Goal: Check status: Check status

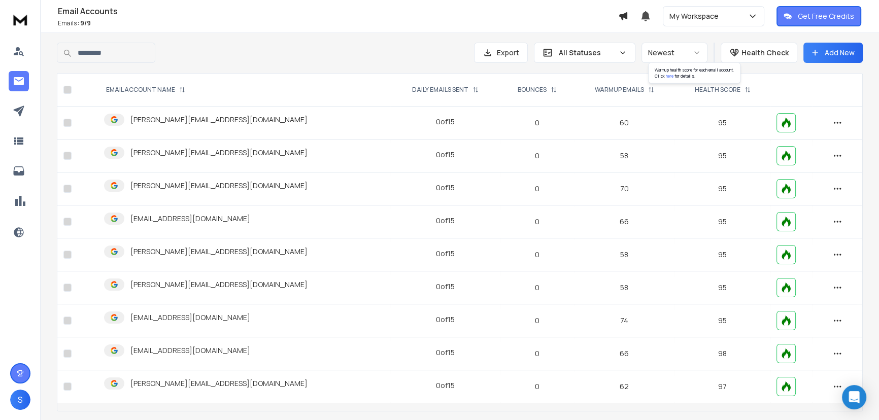
click at [693, 84] on body "Your warmest leads are on your site – Turn visits into conversations Reach Out …" at bounding box center [439, 210] width 879 height 420
click at [695, 88] on p "HEALTH SCORE" at bounding box center [718, 90] width 46 height 8
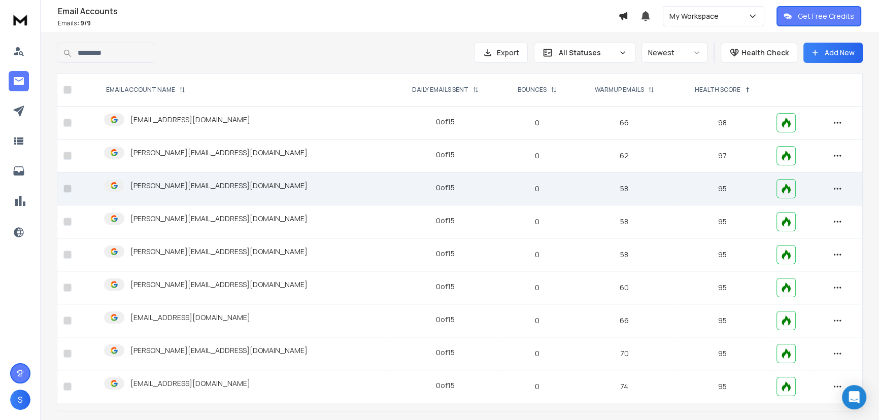
click at [694, 193] on td "95" at bounding box center [722, 189] width 96 height 33
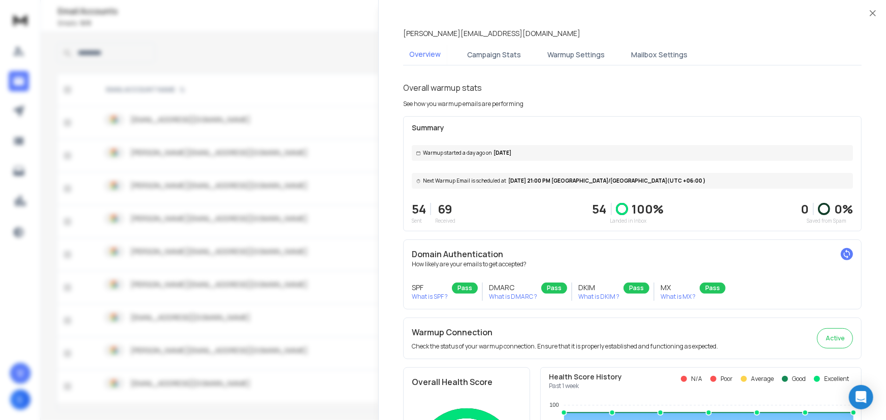
click at [531, 55] on div "Overview Campaign Stats Warmup Settings Mailbox Settings" at bounding box center [632, 55] width 458 height 20
click at [572, 56] on button "Warmup Settings" at bounding box center [576, 55] width 70 height 22
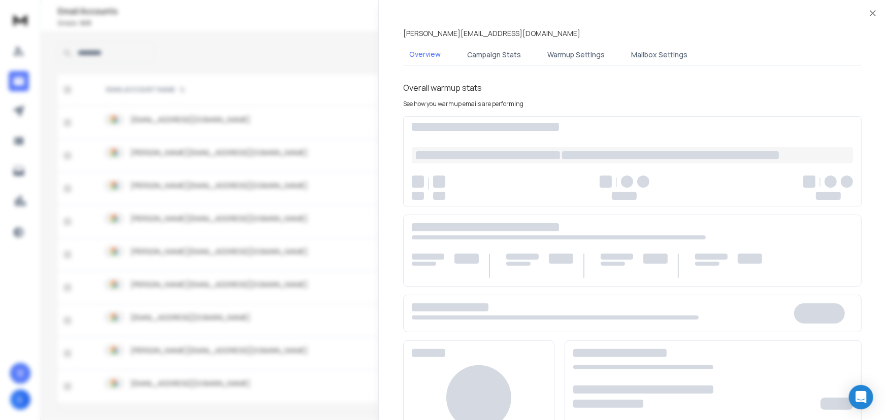
click at [318, 54] on div at bounding box center [443, 210] width 886 height 420
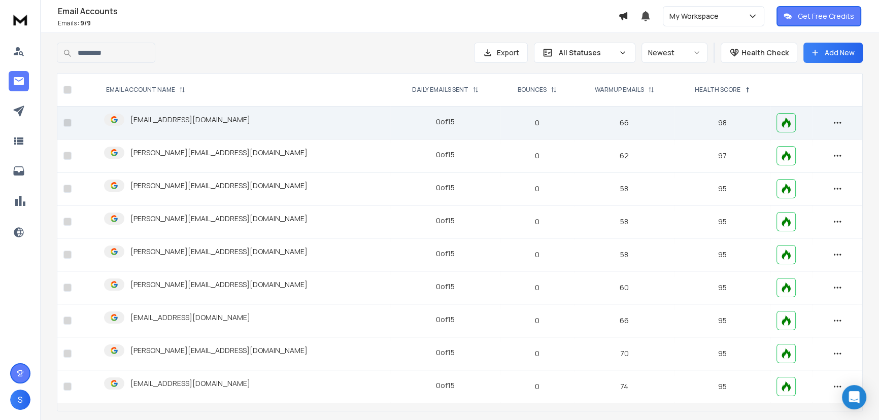
click at [695, 122] on td "98" at bounding box center [722, 123] width 96 height 33
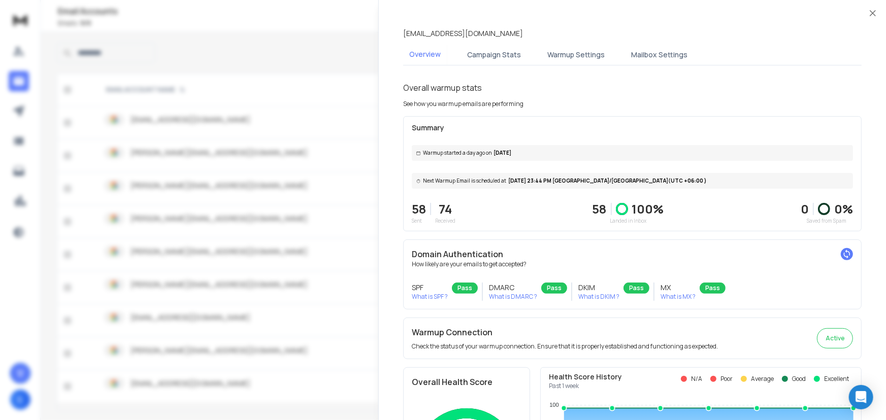
click at [572, 51] on button "Warmup Settings" at bounding box center [576, 55] width 70 height 22
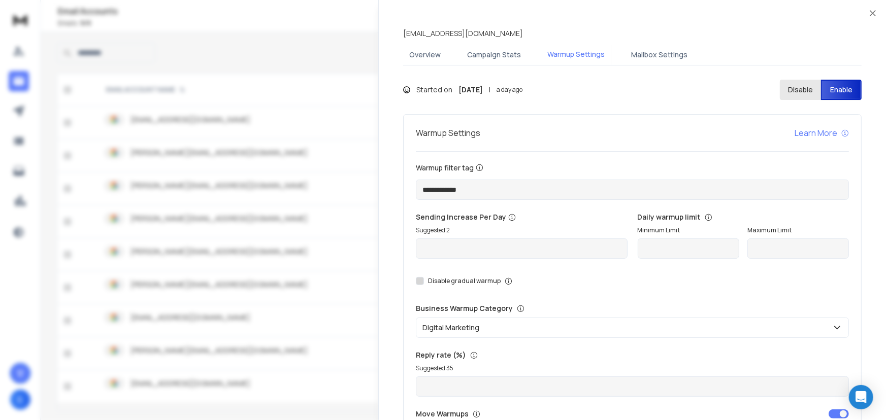
click at [243, 164] on div at bounding box center [443, 210] width 886 height 420
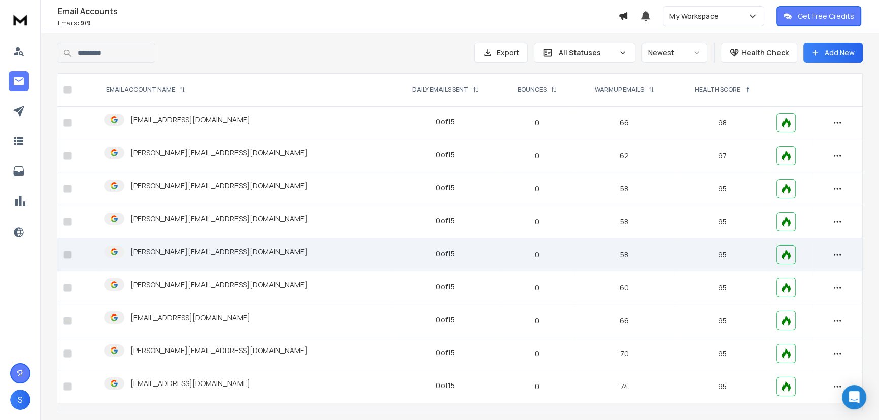
click at [674, 258] on td "95" at bounding box center [722, 255] width 96 height 33
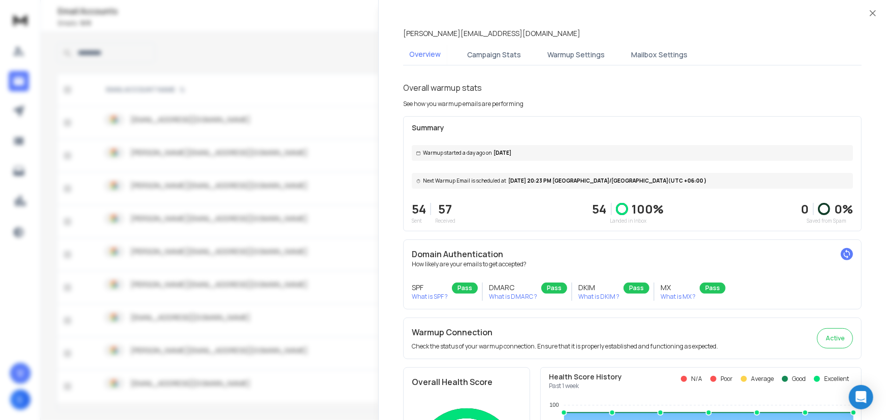
click at [559, 38] on div "[PERSON_NAME][EMAIL_ADDRESS][DOMAIN_NAME]" at bounding box center [632, 33] width 458 height 10
click at [565, 46] on button "Warmup Settings" at bounding box center [576, 55] width 70 height 22
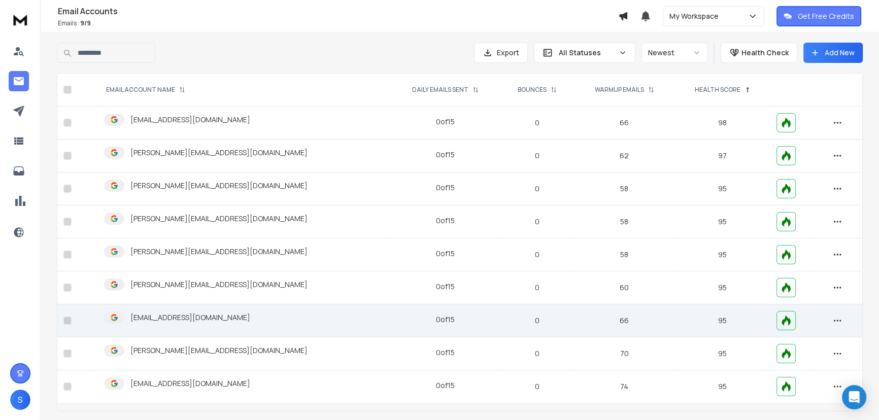
click at [500, 308] on td "0" at bounding box center [537, 320] width 74 height 33
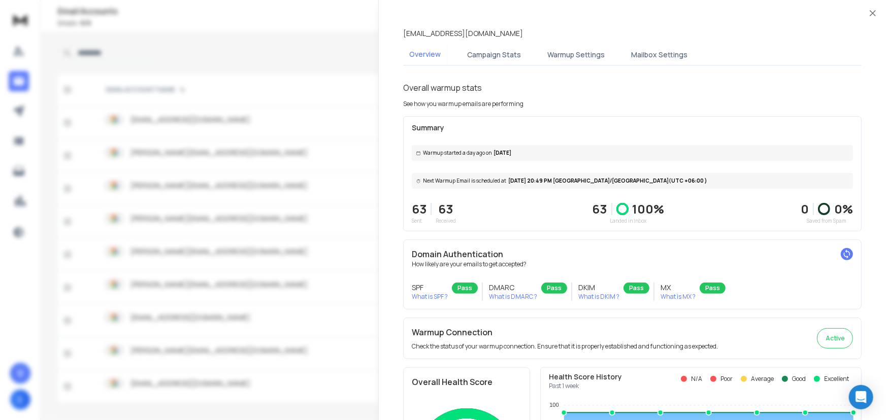
click at [550, 50] on button "Warmup Settings" at bounding box center [576, 55] width 70 height 22
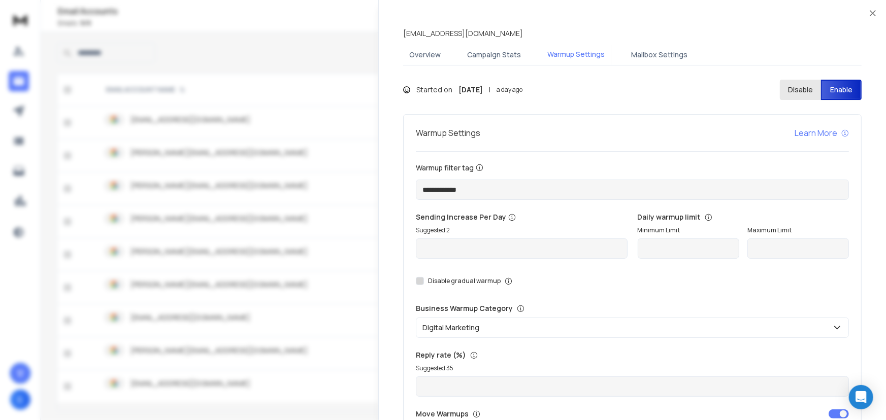
click at [425, 42] on div "**********" at bounding box center [632, 314] width 483 height 605
click at [425, 52] on button "Overview" at bounding box center [425, 55] width 44 height 22
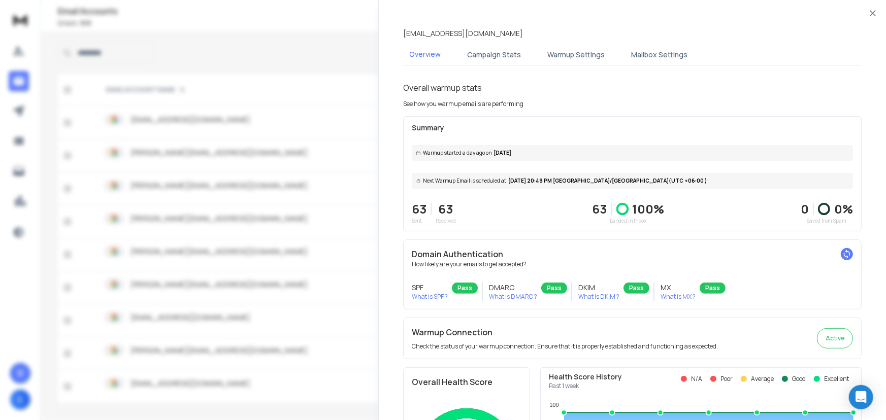
click at [272, 281] on div at bounding box center [443, 210] width 886 height 420
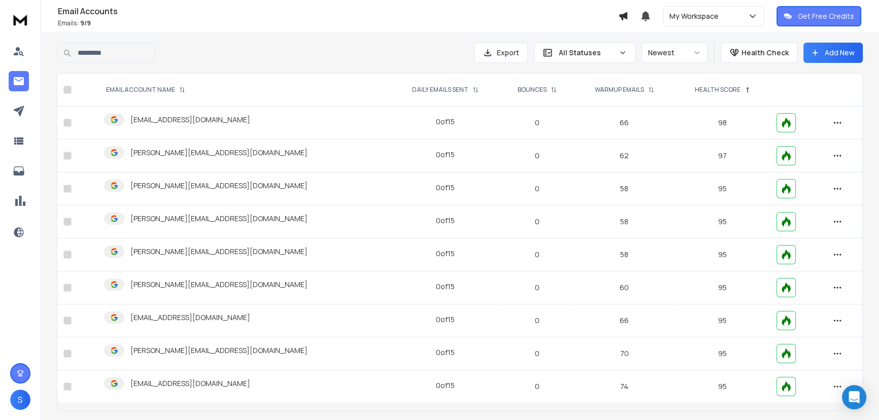
click at [706, 91] on p "HEALTH SCORE" at bounding box center [718, 90] width 46 height 8
drag, startPoint x: 664, startPoint y: 93, endPoint x: 731, endPoint y: 95, distance: 66.5
click at [731, 95] on th "HEALTH SCORE" at bounding box center [722, 90] width 96 height 33
click at [783, 89] on th at bounding box center [791, 90] width 42 height 33
